Goal: Navigation & Orientation: Find specific page/section

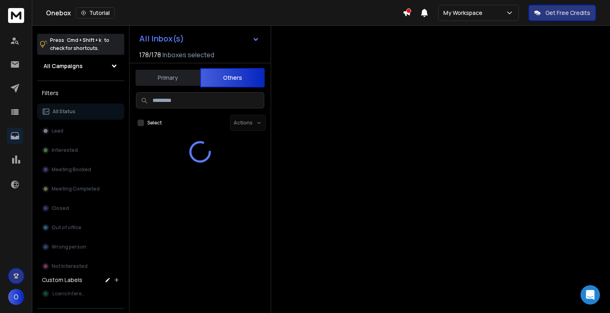
click at [224, 81] on button "Others" at bounding box center [232, 77] width 65 height 19
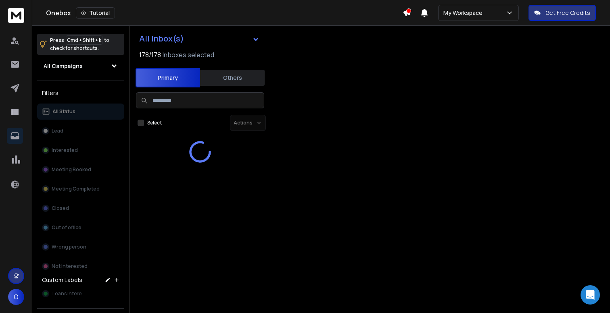
click at [176, 81] on button "Primary" at bounding box center [167, 77] width 65 height 19
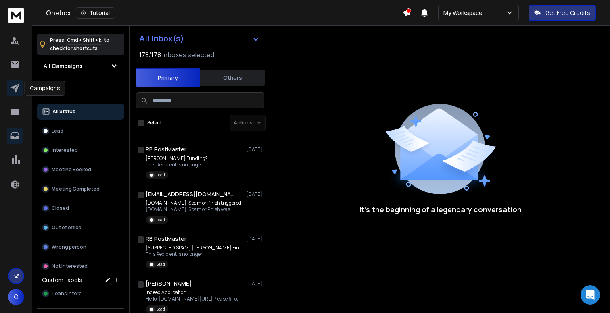
click at [12, 92] on icon at bounding box center [15, 88] width 10 height 10
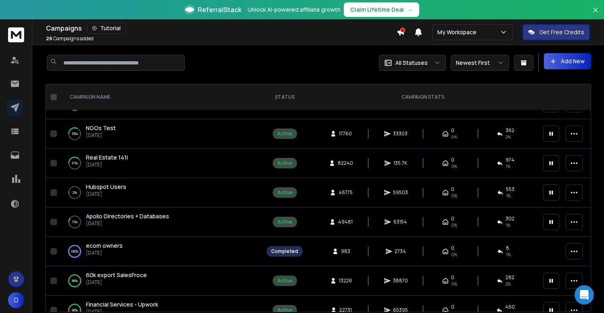
scroll to position [75, 0]
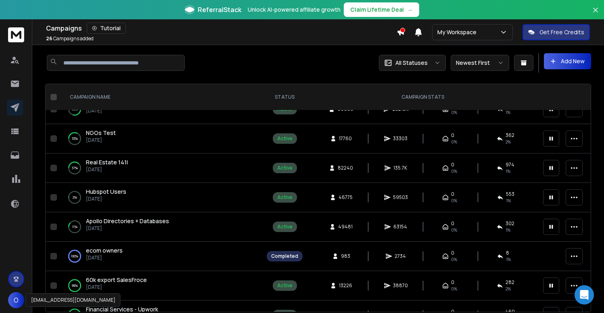
click at [15, 297] on span "O" at bounding box center [16, 300] width 16 height 16
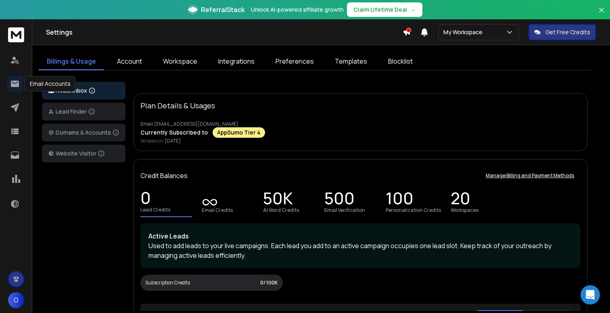
click at [11, 85] on icon at bounding box center [15, 84] width 8 height 6
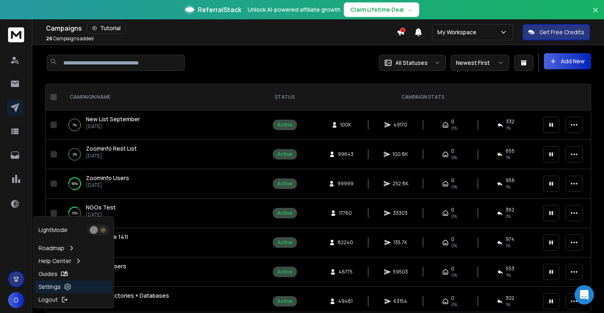
scroll to position [75, 0]
